Goal: Task Accomplishment & Management: Manage account settings

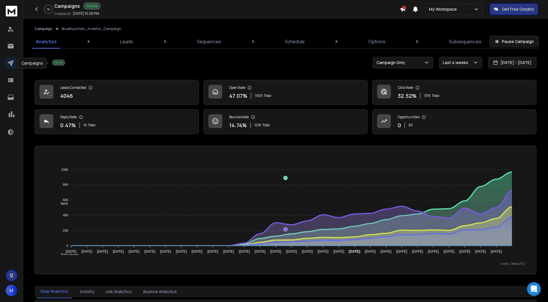
click at [12, 65] on icon at bounding box center [10, 63] width 7 height 7
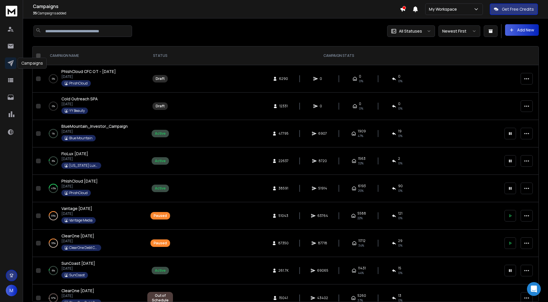
click at [86, 154] on span "FloLux [DATE]" at bounding box center [74, 153] width 27 height 5
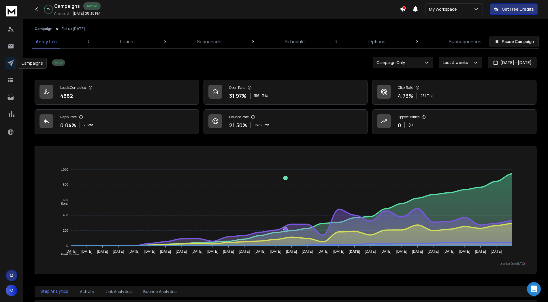
click at [12, 59] on link at bounding box center [11, 63] width 12 height 12
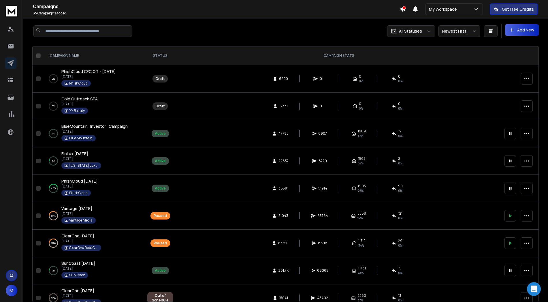
click at [91, 124] on span "BlueMountain_Investor_Campaign" at bounding box center [94, 125] width 66 height 5
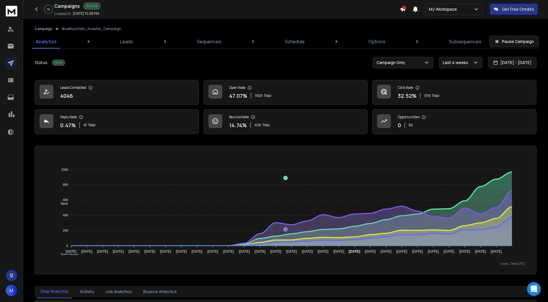
click at [89, 123] on span "Total" at bounding box center [91, 125] width 7 height 5
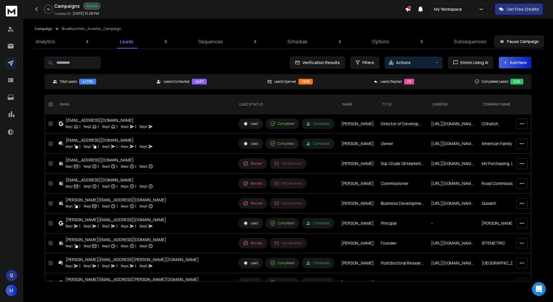
click at [422, 62] on div "Actions" at bounding box center [411, 63] width 44 height 6
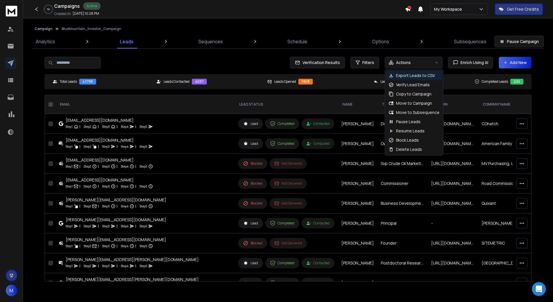
drag, startPoint x: 271, startPoint y: 64, endPoint x: 275, endPoint y: 63, distance: 3.5
click at [272, 64] on div "Verification Results Filters Actions Enrich Using AI Add New" at bounding box center [288, 63] width 487 height 12
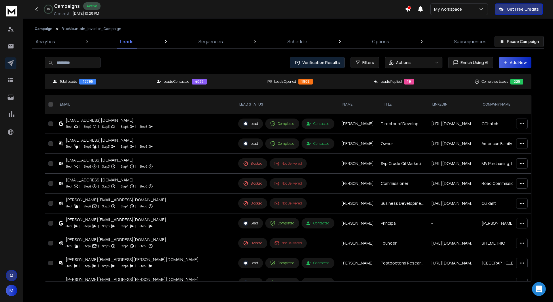
click at [331, 63] on span "Verification Results" at bounding box center [320, 63] width 40 height 6
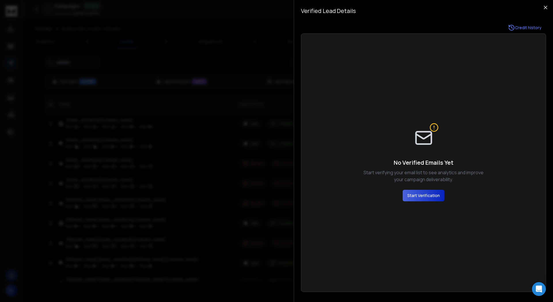
click at [547, 7] on icon "button" at bounding box center [546, 8] width 6 height 6
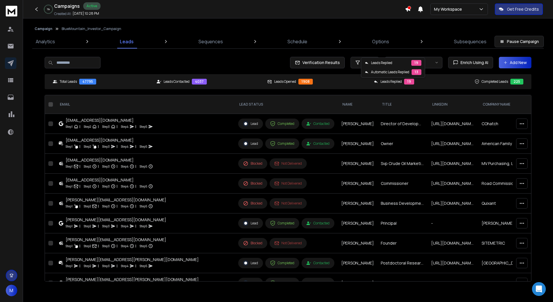
click at [413, 82] on div "19" at bounding box center [409, 82] width 10 height 6
click at [411, 82] on div "19" at bounding box center [409, 82] width 10 height 6
click at [375, 81] on icon at bounding box center [375, 81] width 3 height 3
click at [79, 63] on input at bounding box center [73, 63] width 56 height 12
click at [131, 63] on div "Verification Results Filters Actions Enrich Using AI Add New" at bounding box center [288, 63] width 487 height 12
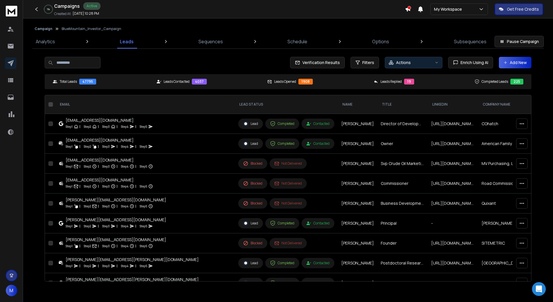
click at [436, 63] on icon "button" at bounding box center [437, 62] width 4 height 5
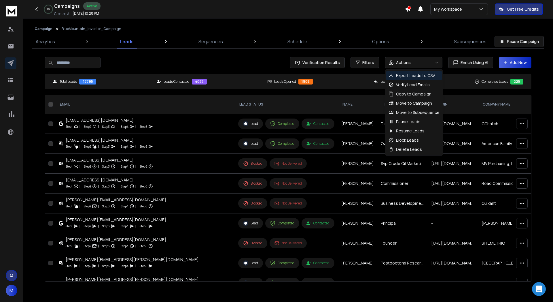
click at [273, 64] on div "Verification Results Filters Actions Enrich Using AI Add New" at bounding box center [288, 63] width 487 height 12
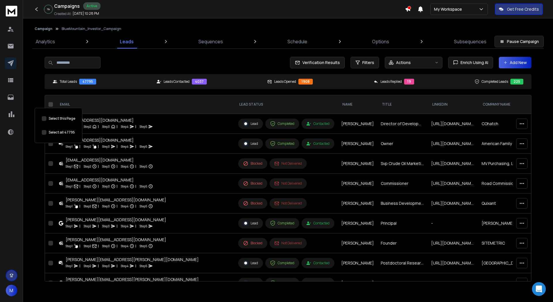
click at [44, 133] on button "Select this Page" at bounding box center [44, 132] width 5 height 5
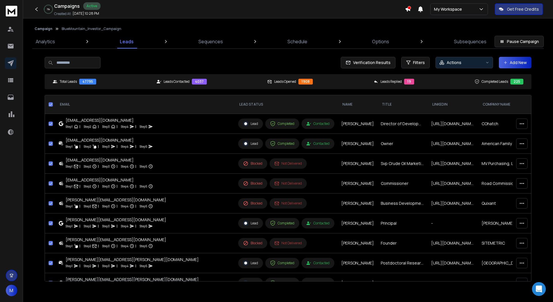
click at [461, 61] on p "Actions" at bounding box center [454, 63] width 15 height 6
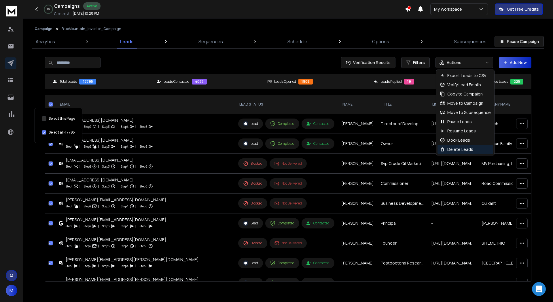
click at [51, 104] on button "Select this Page" at bounding box center [50, 104] width 5 height 5
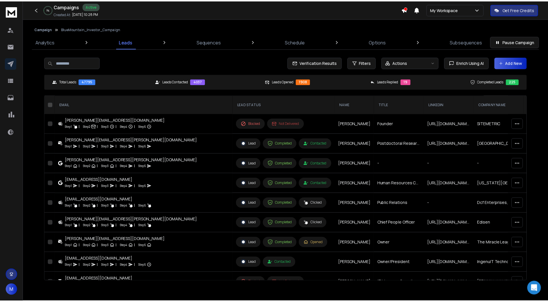
scroll to position [87, 0]
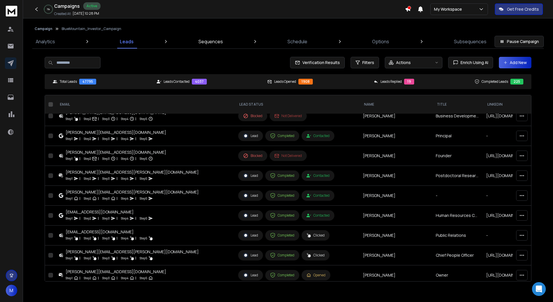
click at [213, 43] on p "Sequences" at bounding box center [211, 41] width 24 height 7
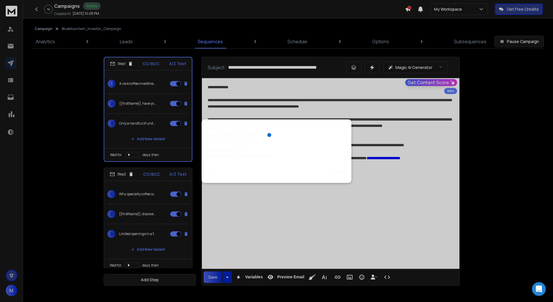
click at [340, 170] on button "Close" at bounding box center [339, 171] width 13 height 7
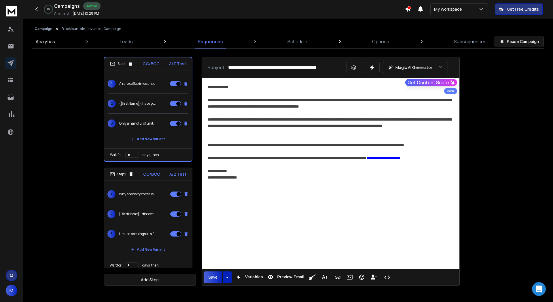
click at [50, 44] on p "Analytics" at bounding box center [45, 41] width 19 height 7
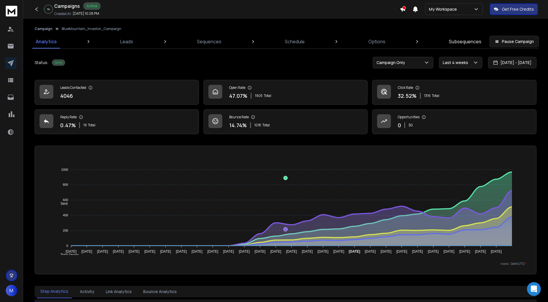
click at [451, 42] on p "Subsequences" at bounding box center [465, 41] width 33 height 7
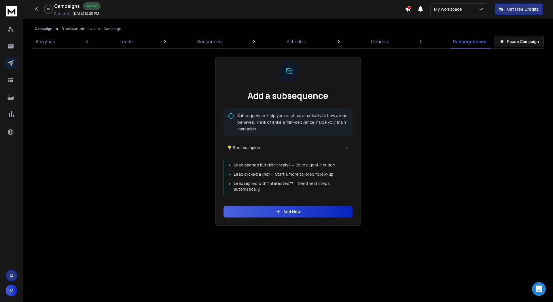
click at [289, 211] on button "Add New" at bounding box center [288, 212] width 129 height 12
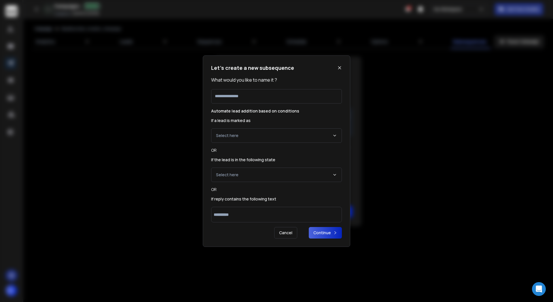
click at [261, 93] on input at bounding box center [276, 96] width 131 height 14
type input "**********"
click at [264, 134] on button "Select here" at bounding box center [276, 135] width 131 height 14
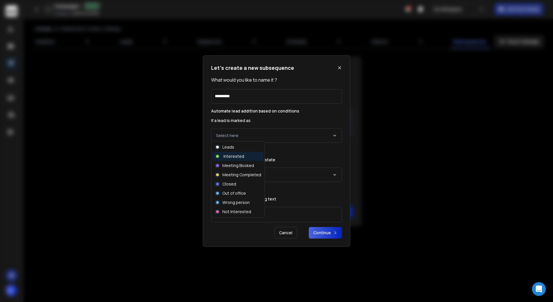
click at [234, 157] on div "Interested" at bounding box center [229, 156] width 29 height 6
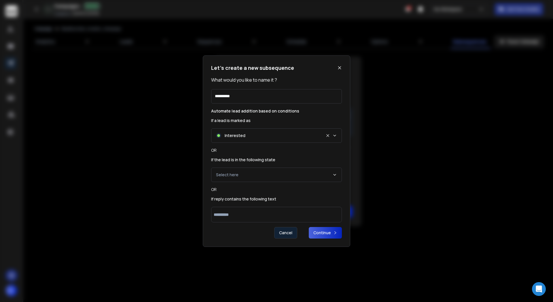
click at [289, 237] on p "Cancel" at bounding box center [285, 233] width 23 height 12
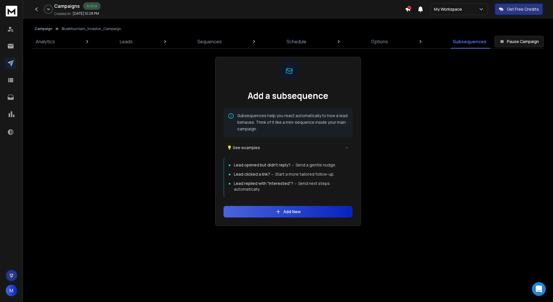
click at [150, 179] on div "Add a subsequence Subsequences help you react automatically to how a lead behav…" at bounding box center [288, 141] width 507 height 169
click at [10, 63] on icon at bounding box center [10, 63] width 7 height 7
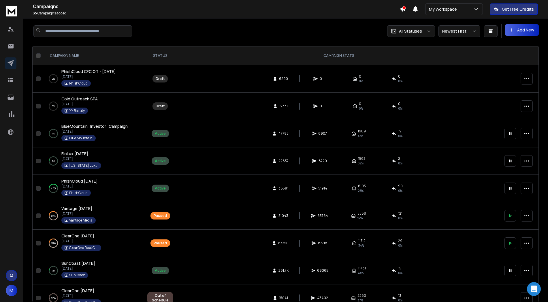
click at [96, 182] on span "PhishCloud [DATE]" at bounding box center [79, 180] width 36 height 5
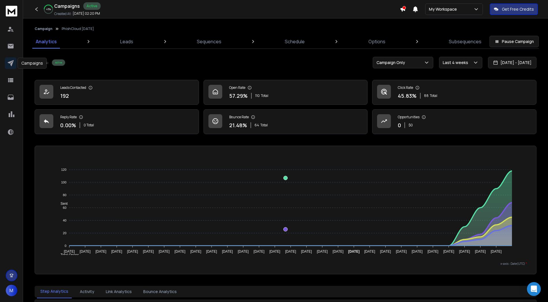
click at [12, 65] on icon at bounding box center [10, 63] width 7 height 7
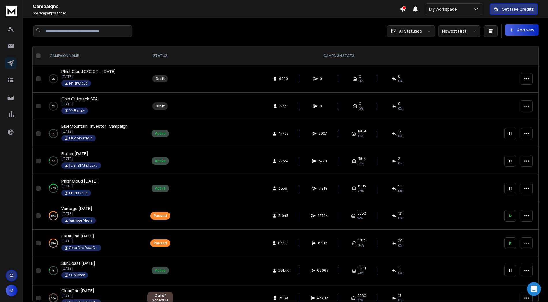
click at [83, 98] on span "Cold Outreach SPA" at bounding box center [79, 98] width 36 height 5
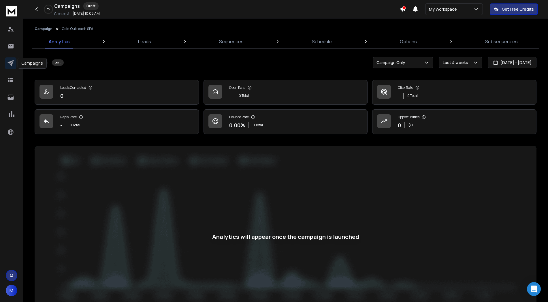
click at [10, 63] on icon at bounding box center [10, 63] width 6 height 6
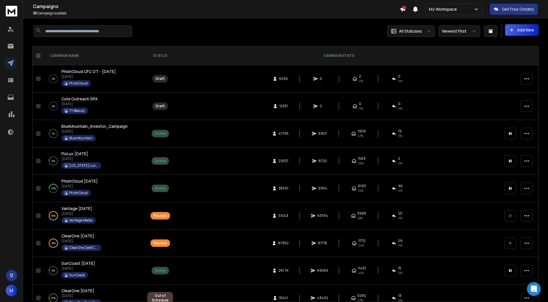
click at [115, 128] on span "BlueMountain_Investor_Campaign" at bounding box center [94, 125] width 66 height 5
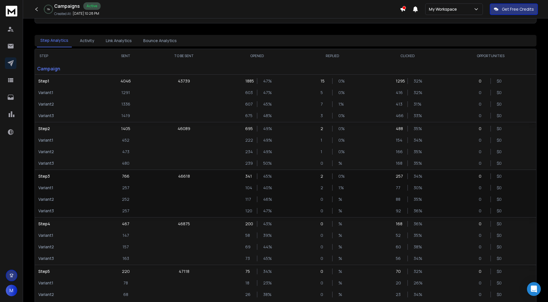
scroll to position [252, 0]
click at [115, 38] on button "Link Analytics" at bounding box center [118, 39] width 33 height 13
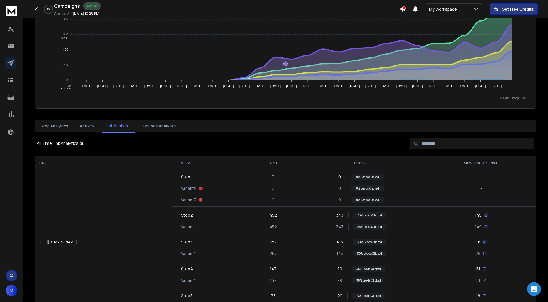
scroll to position [0, 0]
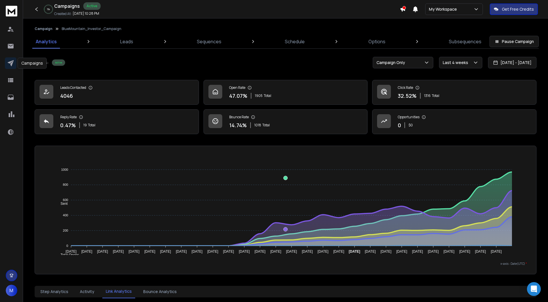
click at [8, 63] on icon at bounding box center [10, 63] width 7 height 7
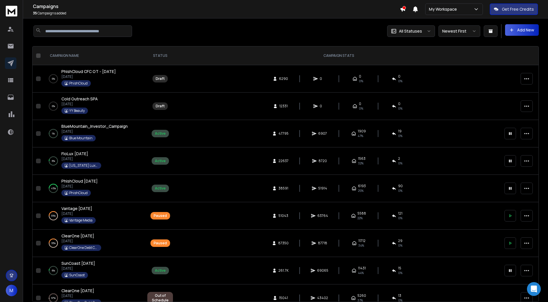
click at [82, 154] on span "FloLux [DATE]" at bounding box center [74, 153] width 27 height 5
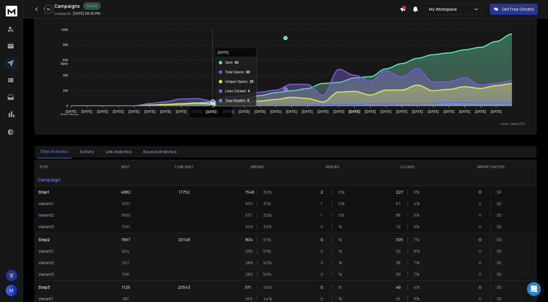
scroll to position [144, 0]
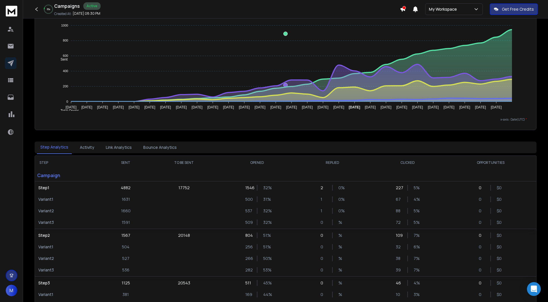
click at [113, 146] on button "Link Analytics" at bounding box center [118, 147] width 33 height 13
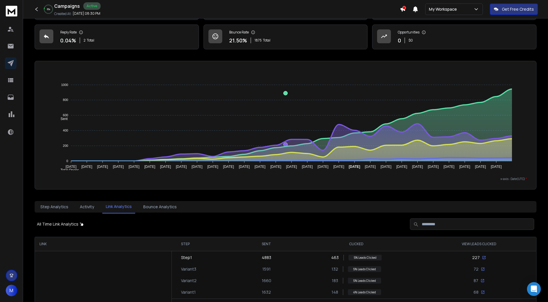
scroll to position [0, 0]
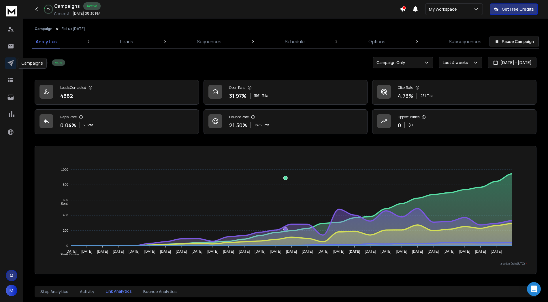
click at [13, 64] on icon at bounding box center [10, 63] width 7 height 7
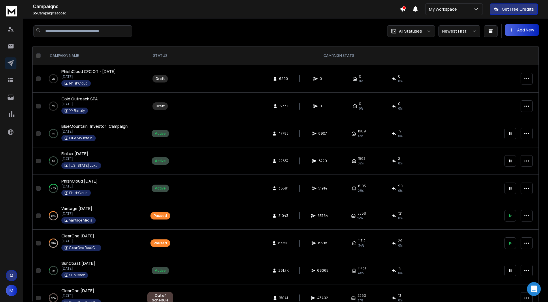
click at [86, 179] on span "PhishCloud [DATE]" at bounding box center [79, 180] width 36 height 5
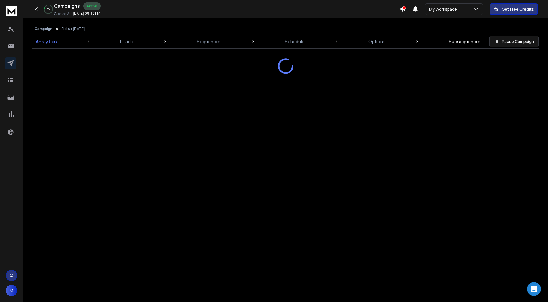
click at [455, 45] on p "Subsequences" at bounding box center [465, 41] width 33 height 7
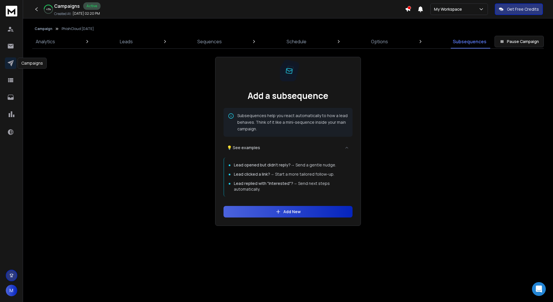
click at [11, 67] on link at bounding box center [11, 63] width 12 height 12
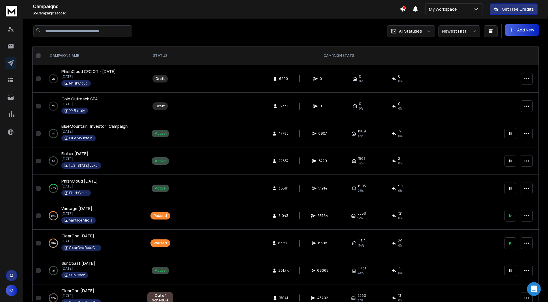
click at [84, 181] on span "PhishCloud [DATE]" at bounding box center [79, 180] width 36 height 5
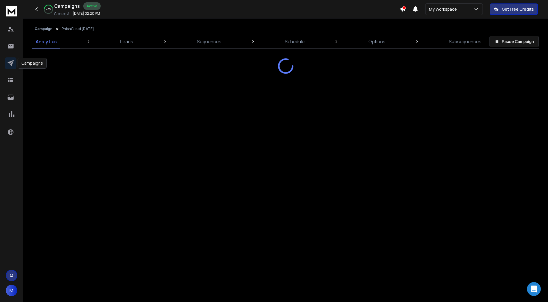
click at [6, 64] on link at bounding box center [11, 63] width 12 height 12
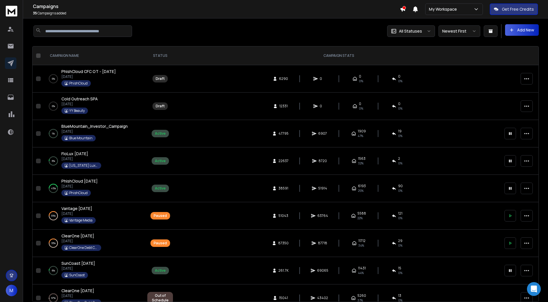
click at [92, 73] on span "PhishCloud CFC OT - [DATE]" at bounding box center [88, 71] width 54 height 5
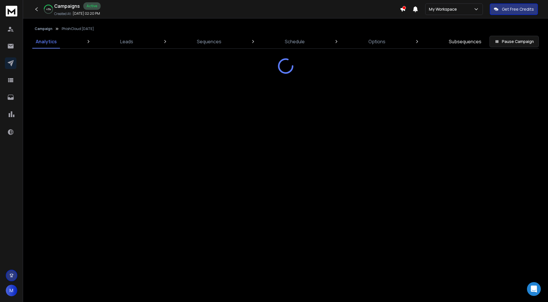
click at [449, 43] on link "Subsequences" at bounding box center [464, 42] width 39 height 14
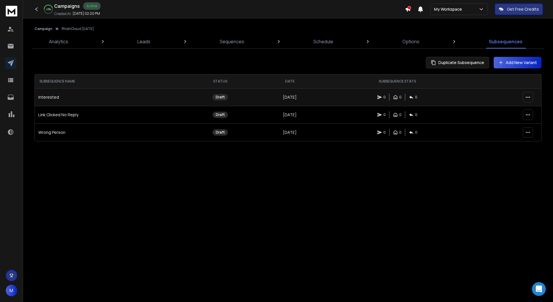
click at [47, 98] on td "Interested" at bounding box center [109, 97] width 148 height 18
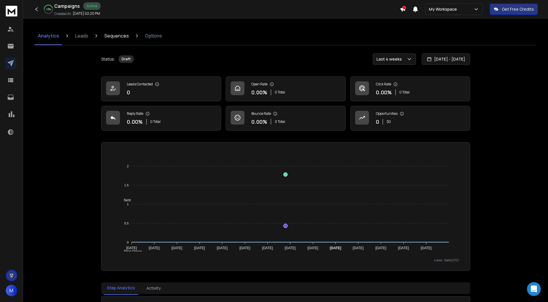
click at [112, 34] on p "Sequences" at bounding box center [116, 35] width 24 height 7
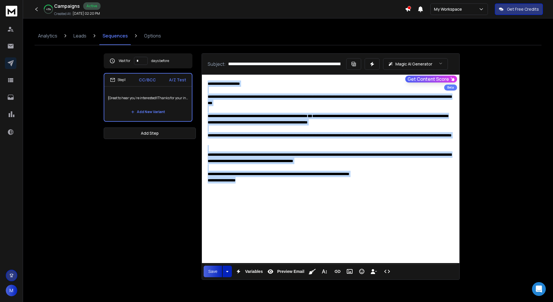
drag, startPoint x: 267, startPoint y: 182, endPoint x: 202, endPoint y: 74, distance: 126.2
click at [202, 74] on div "**********" at bounding box center [331, 166] width 258 height 226
click at [36, 10] on icon at bounding box center [36, 9] width 2 height 4
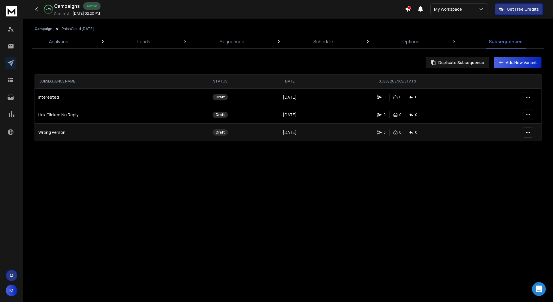
click at [56, 134] on td "Wrong Person" at bounding box center [109, 132] width 148 height 18
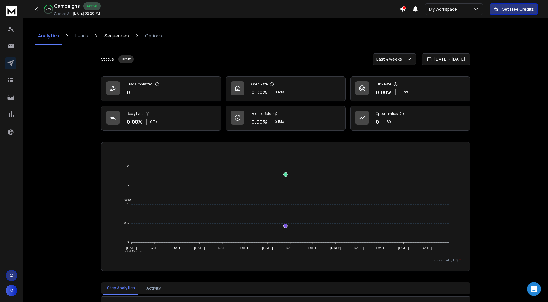
click at [119, 39] on p "Sequences" at bounding box center [116, 35] width 24 height 7
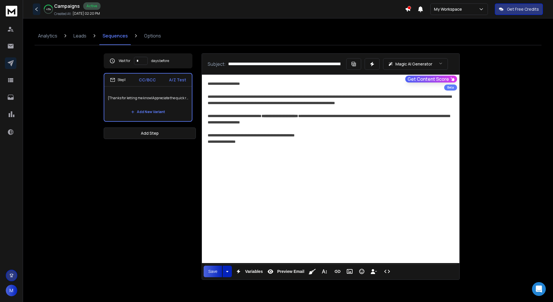
click at [35, 10] on icon at bounding box center [36, 9] width 5 height 5
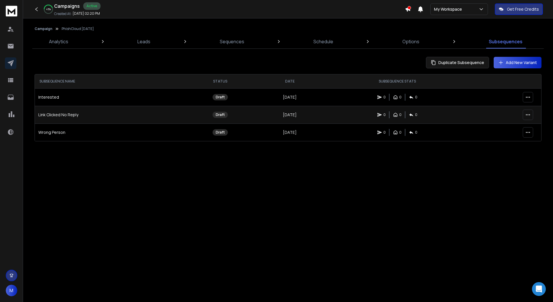
click at [56, 114] on td "Link Clicked No Reply" at bounding box center [109, 115] width 148 height 18
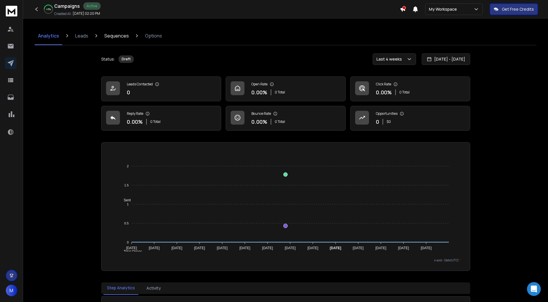
click at [120, 37] on p "Sequences" at bounding box center [116, 35] width 24 height 7
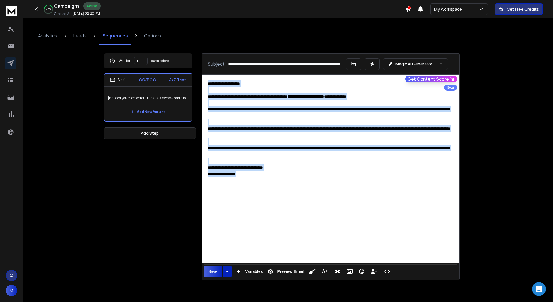
drag, startPoint x: 261, startPoint y: 178, endPoint x: 179, endPoint y: 64, distance: 140.4
click at [179, 64] on div "**********" at bounding box center [288, 166] width 369 height 226
click at [36, 9] on icon at bounding box center [36, 9] width 2 height 4
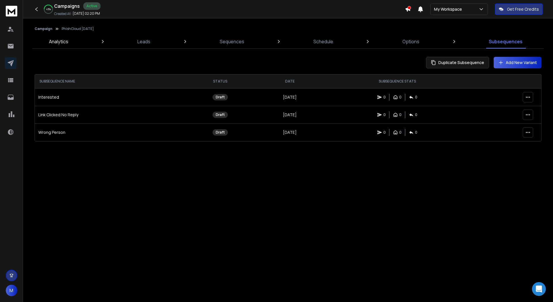
click at [65, 42] on p "Analytics" at bounding box center [58, 41] width 19 height 7
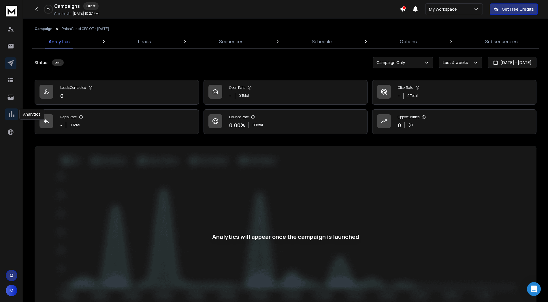
click at [13, 117] on icon at bounding box center [11, 114] width 9 height 9
